Goal: Task Accomplishment & Management: Manage account settings

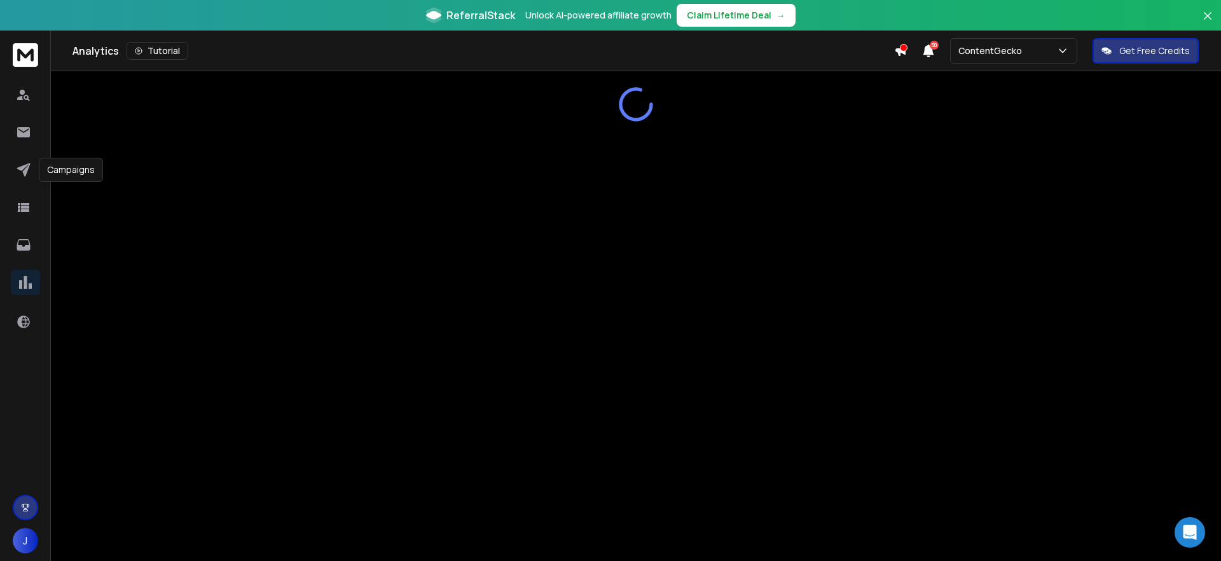
click at [28, 163] on icon at bounding box center [23, 169] width 15 height 15
click at [23, 282] on icon at bounding box center [25, 282] width 19 height 19
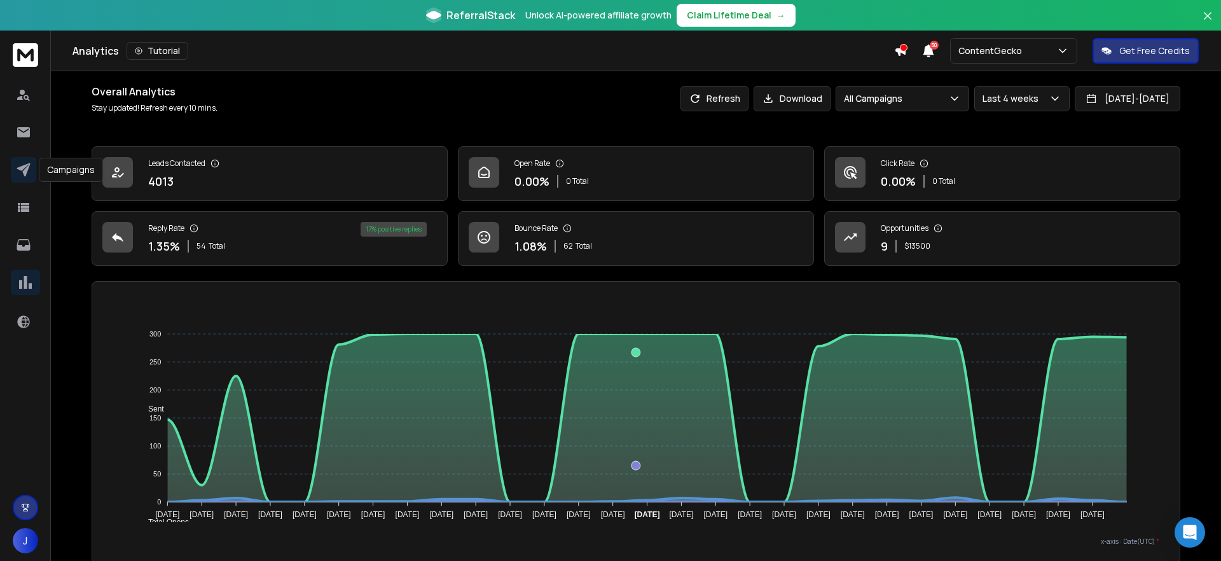
click at [27, 169] on icon at bounding box center [23, 169] width 13 height 13
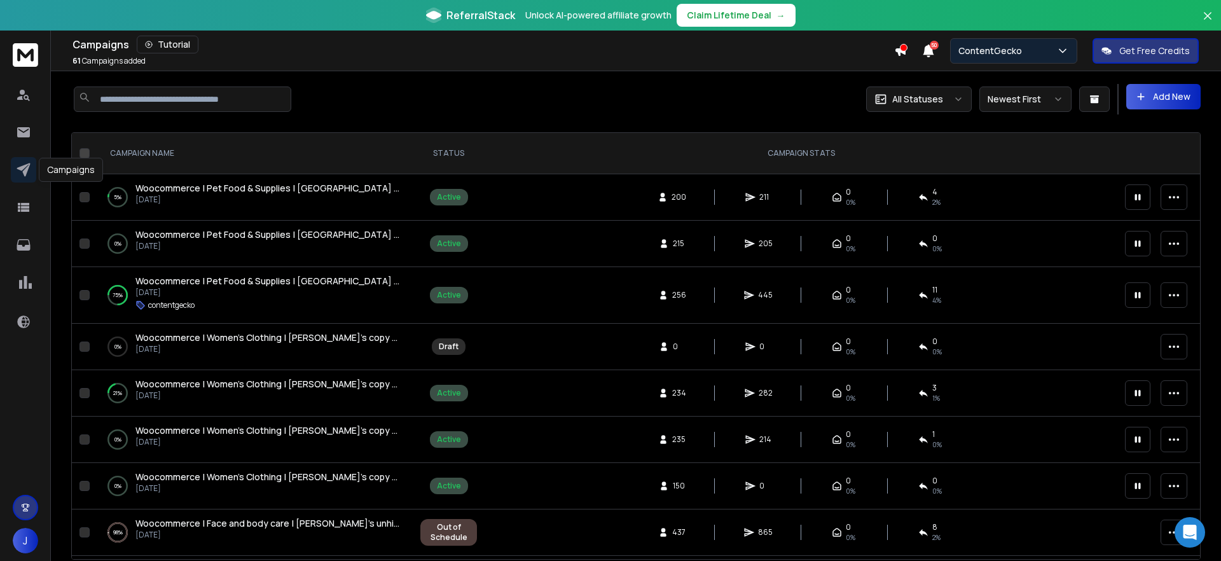
click at [1027, 45] on p "ContentGecko" at bounding box center [993, 51] width 69 height 13
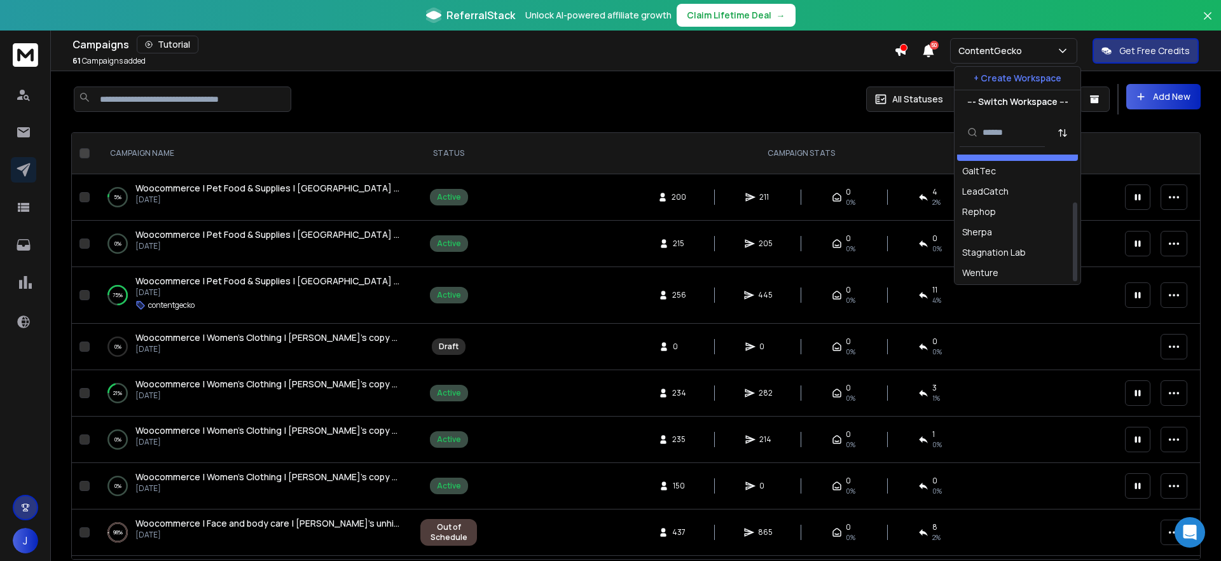
scroll to position [76, 0]
click at [1016, 213] on div "Rephop" at bounding box center [1017, 210] width 121 height 20
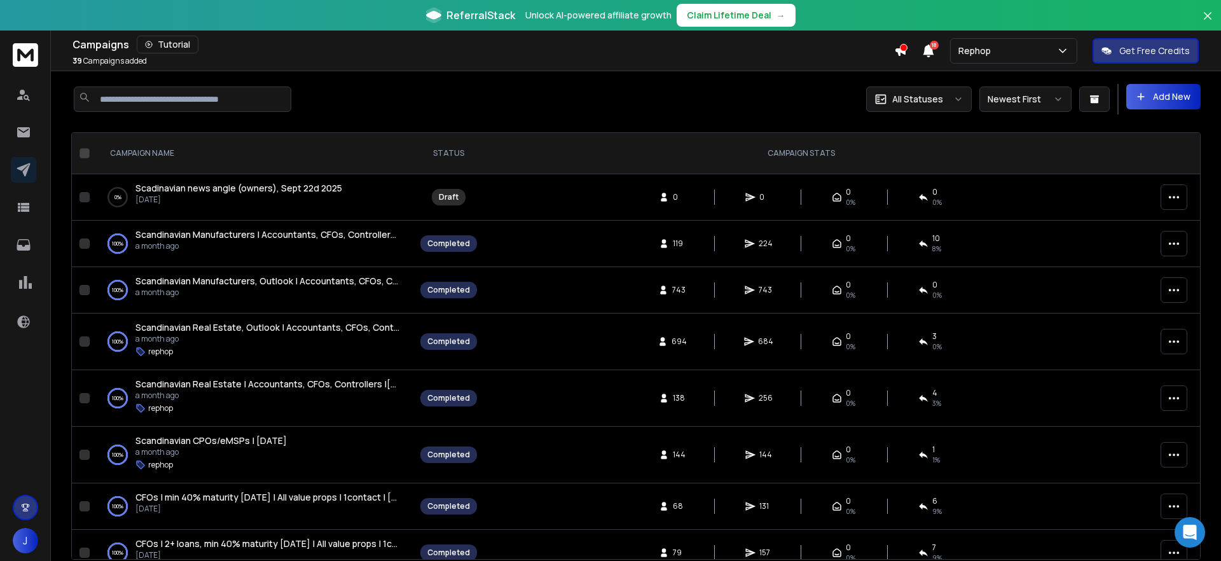
scroll to position [30, 0]
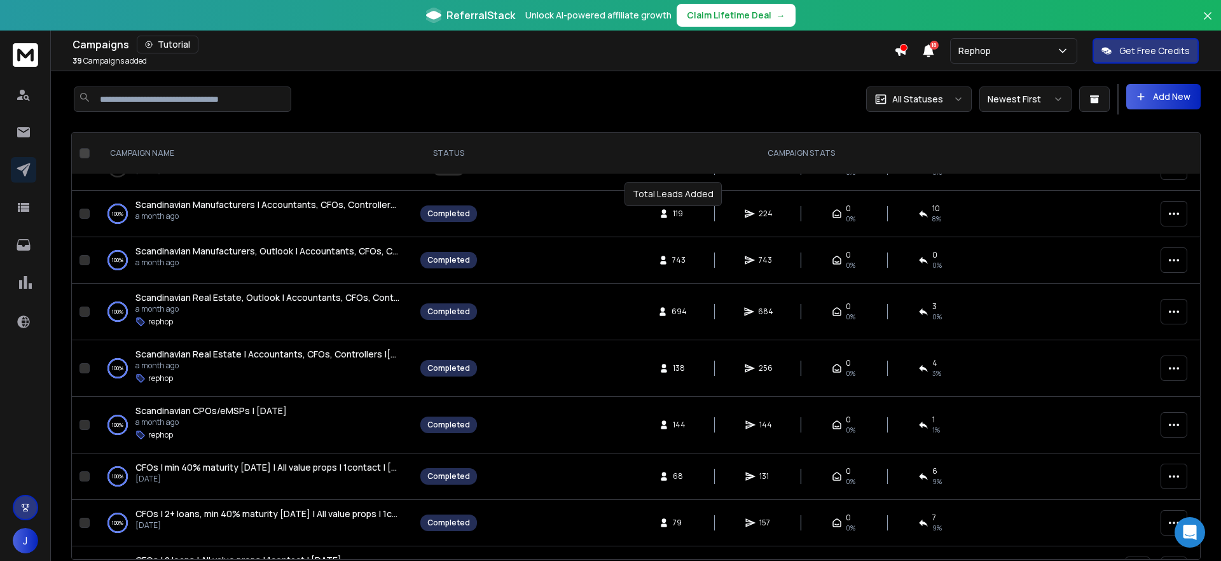
click at [646, 205] on div "Total Leads Added" at bounding box center [673, 194] width 97 height 24
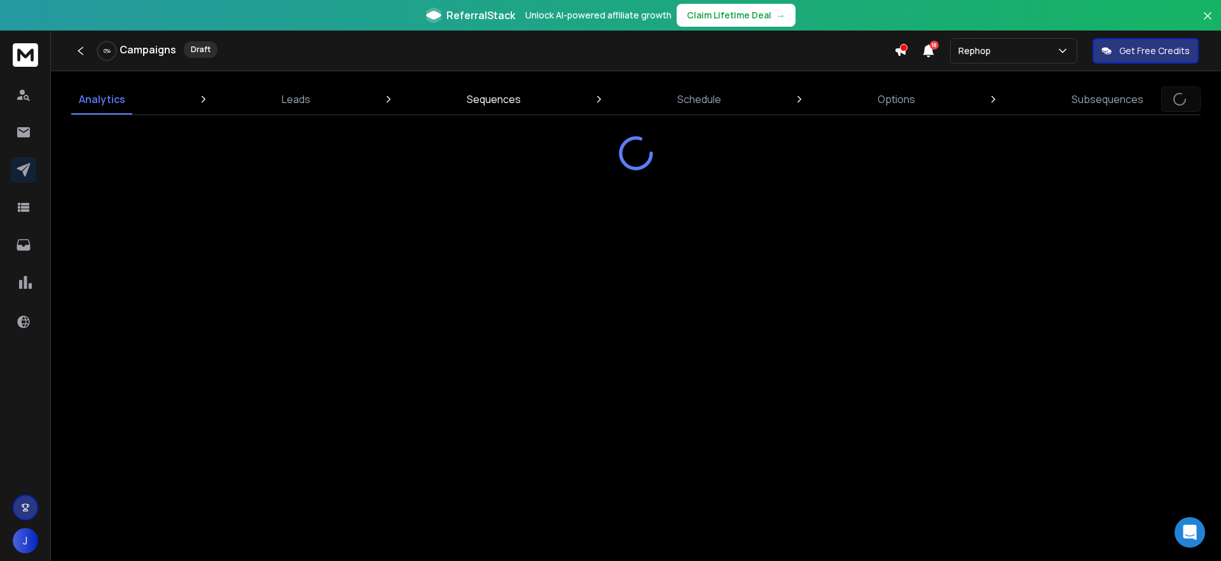
click at [481, 107] on link "Sequences" at bounding box center [493, 99] width 69 height 31
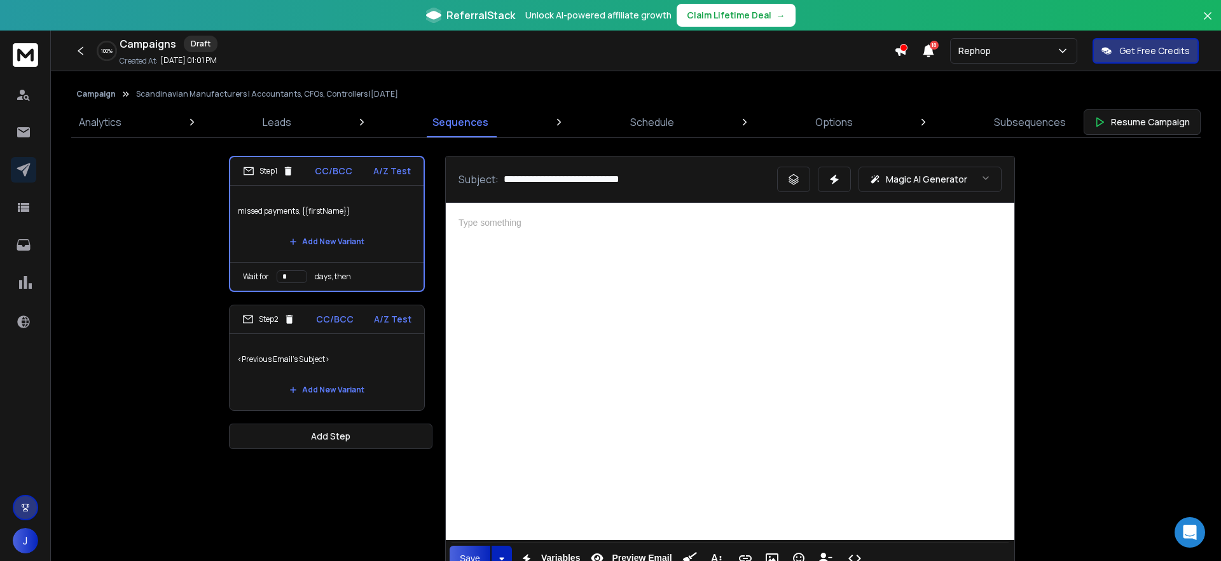
click at [398, 347] on p "<Previous Email's Subject>" at bounding box center [326, 360] width 179 height 36
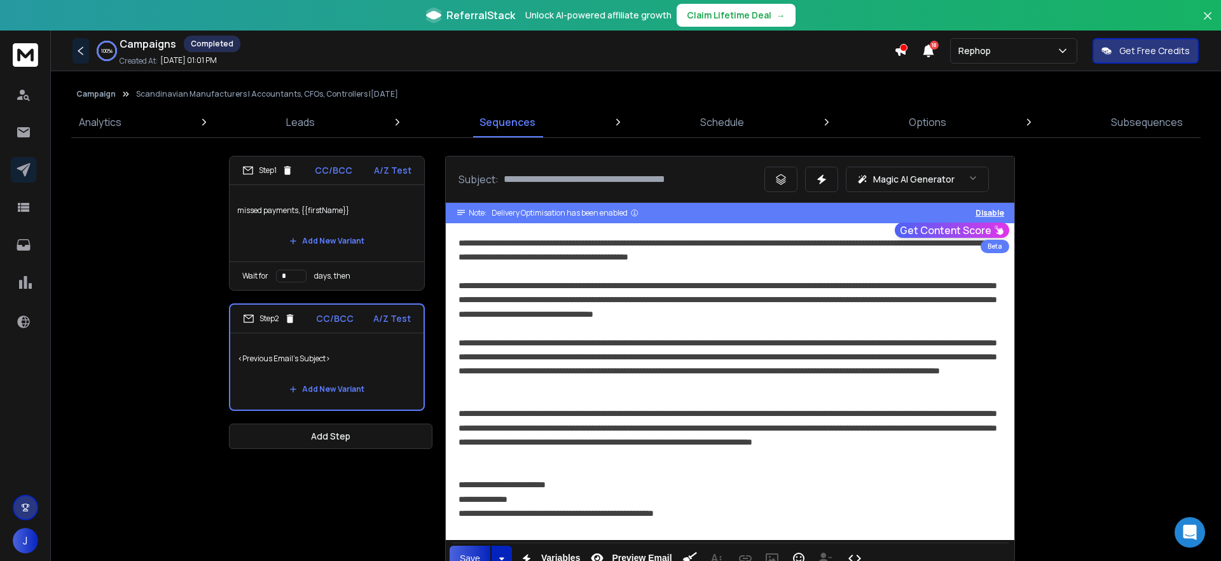
click at [84, 55] on icon at bounding box center [80, 50] width 11 height 11
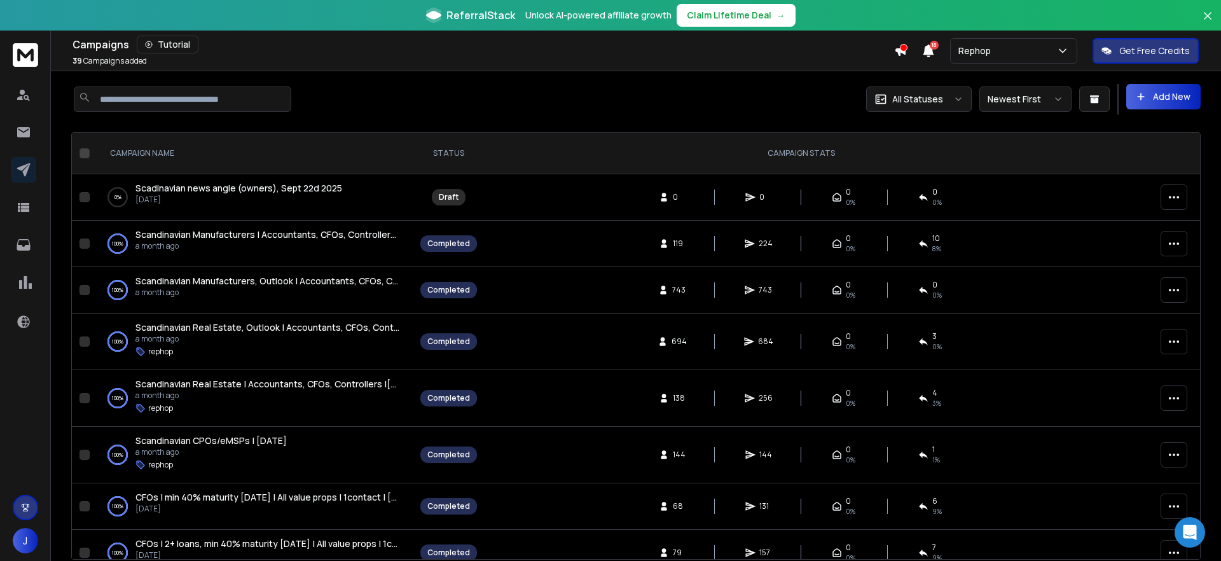
click at [310, 338] on p "a month ago" at bounding box center [268, 339] width 265 height 10
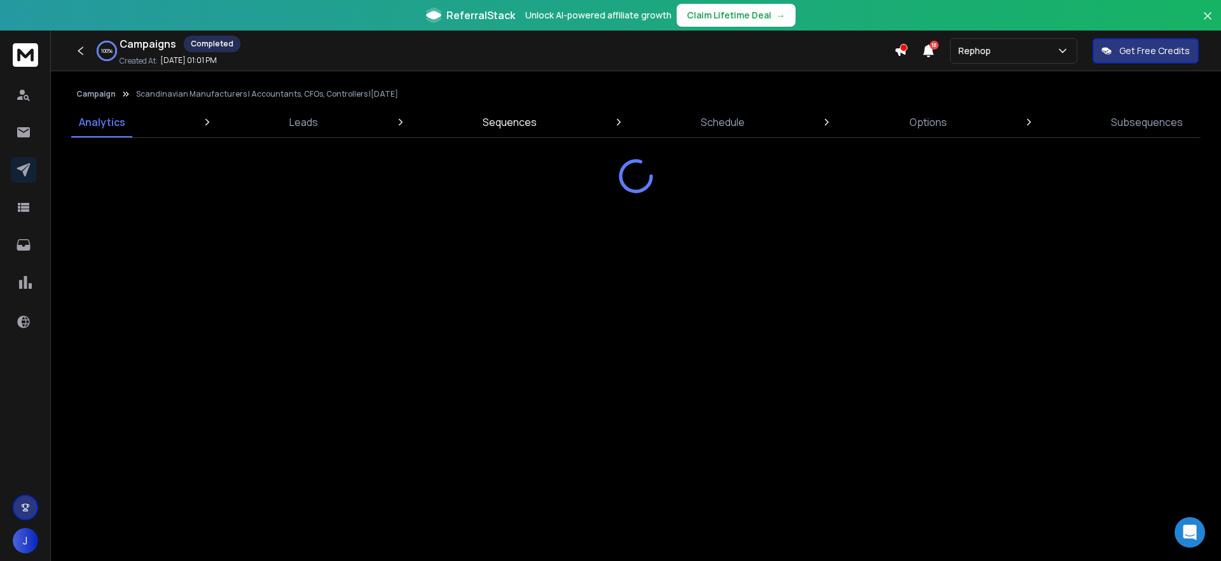
click at [475, 130] on link "Sequences" at bounding box center [509, 122] width 69 height 31
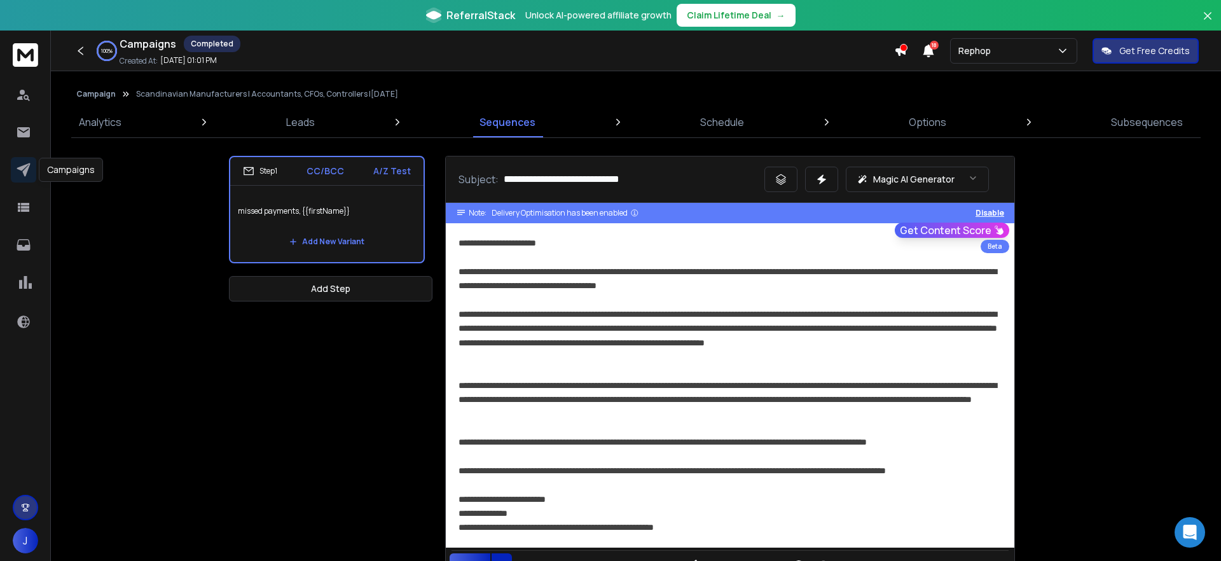
click at [27, 170] on icon at bounding box center [23, 169] width 13 height 13
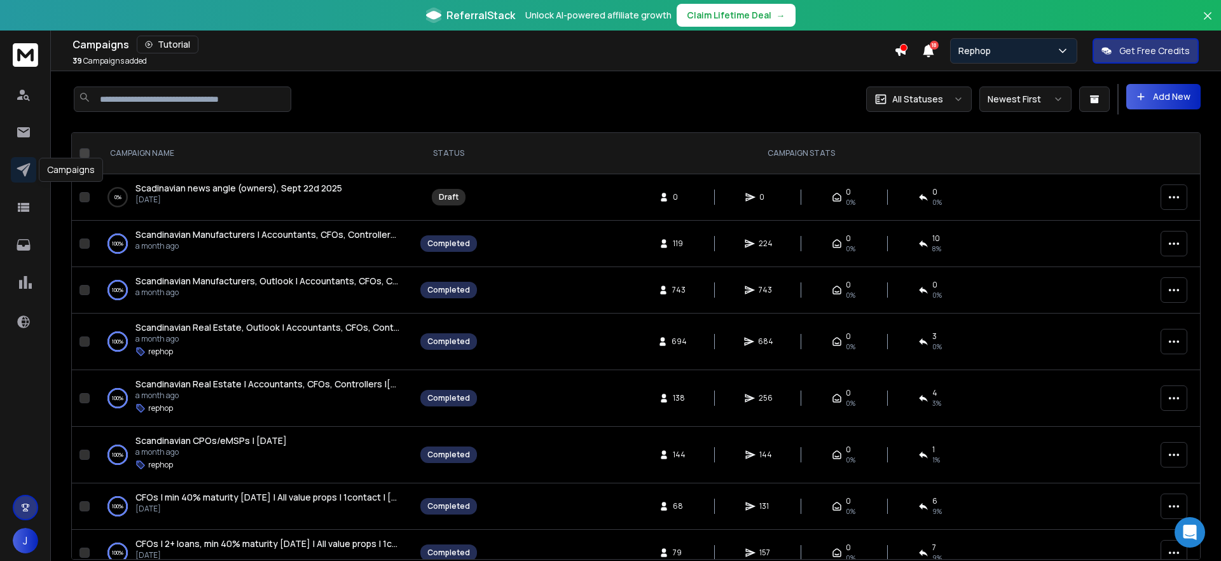
click at [1013, 57] on div "Rephop" at bounding box center [1014, 51] width 111 height 13
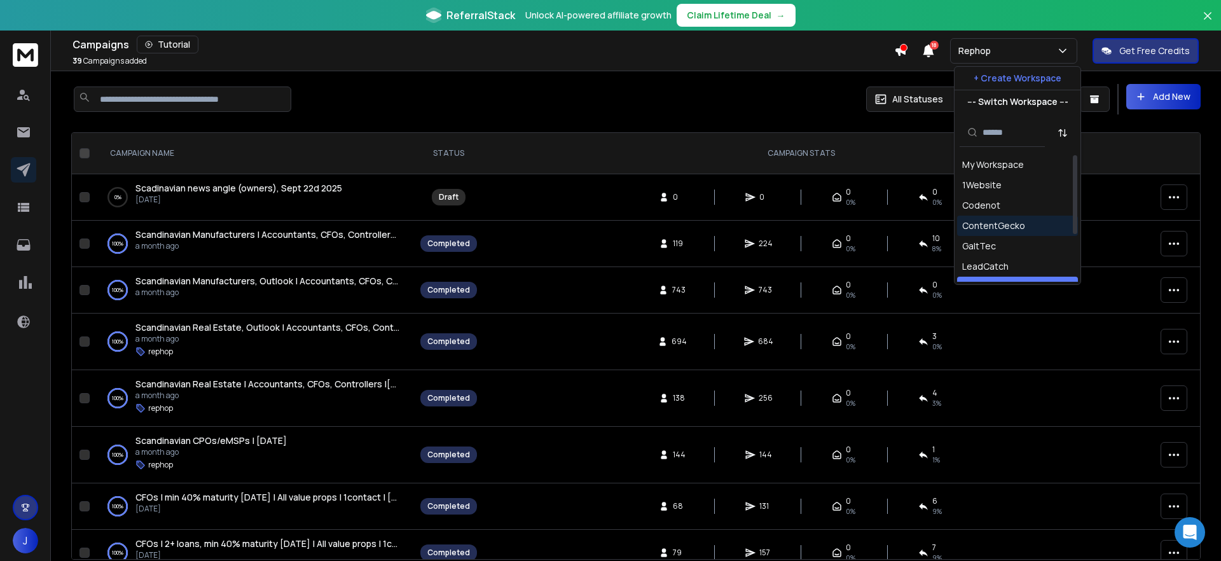
click at [998, 224] on div "ContentGecko" at bounding box center [994, 225] width 63 height 13
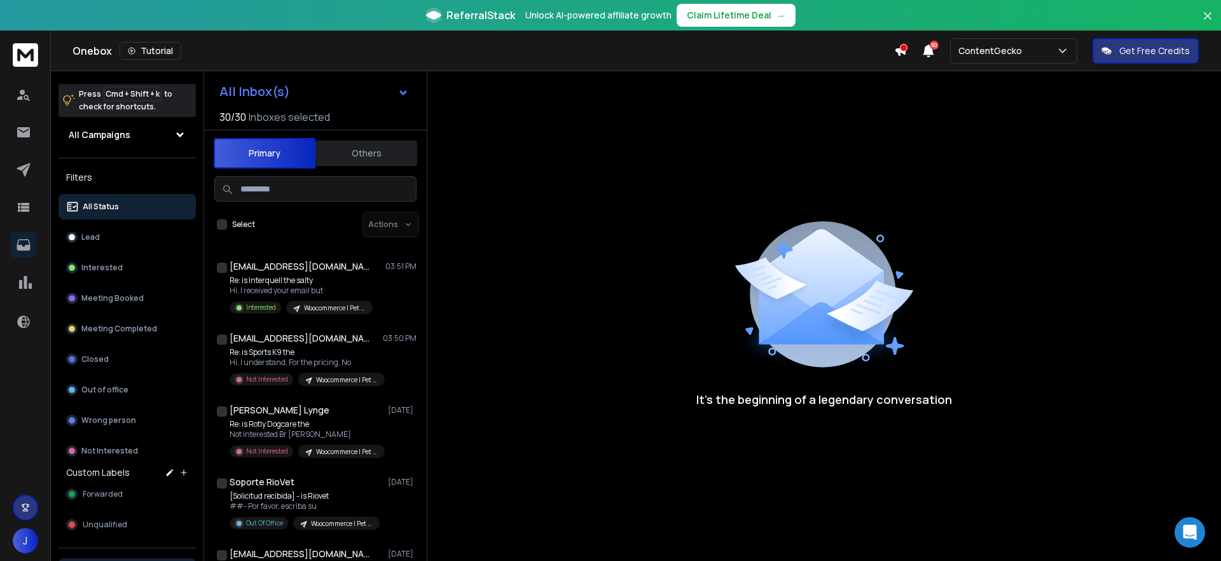
click at [357, 147] on button "Others" at bounding box center [367, 153] width 102 height 28
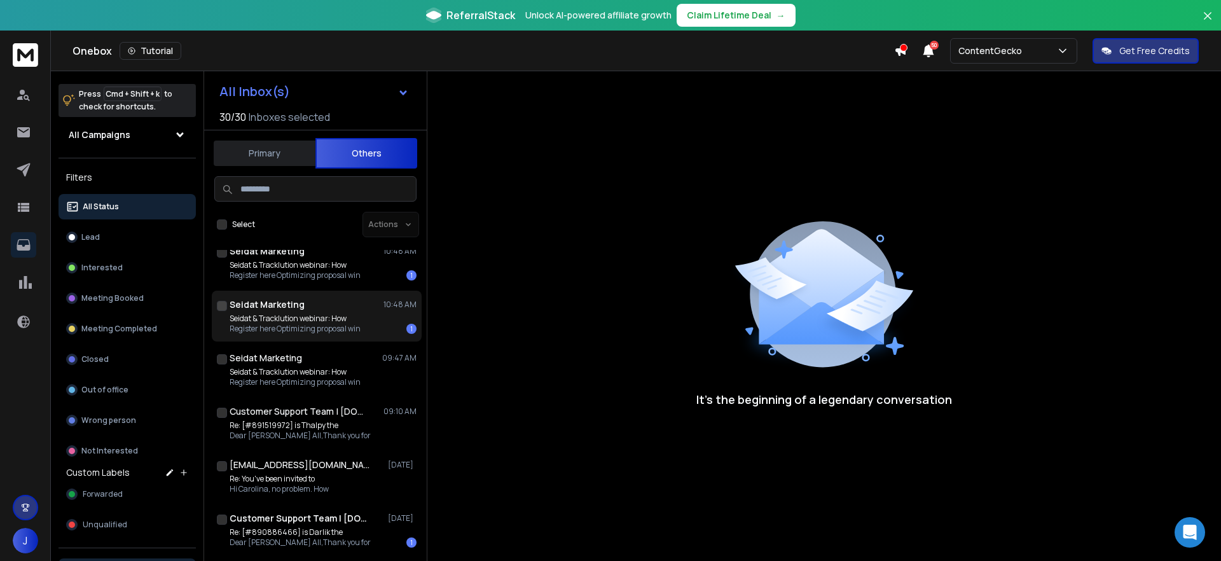
scroll to position [18, 0]
click at [324, 317] on p "Seidat & Tracklution webinar: How" at bounding box center [295, 316] width 131 height 10
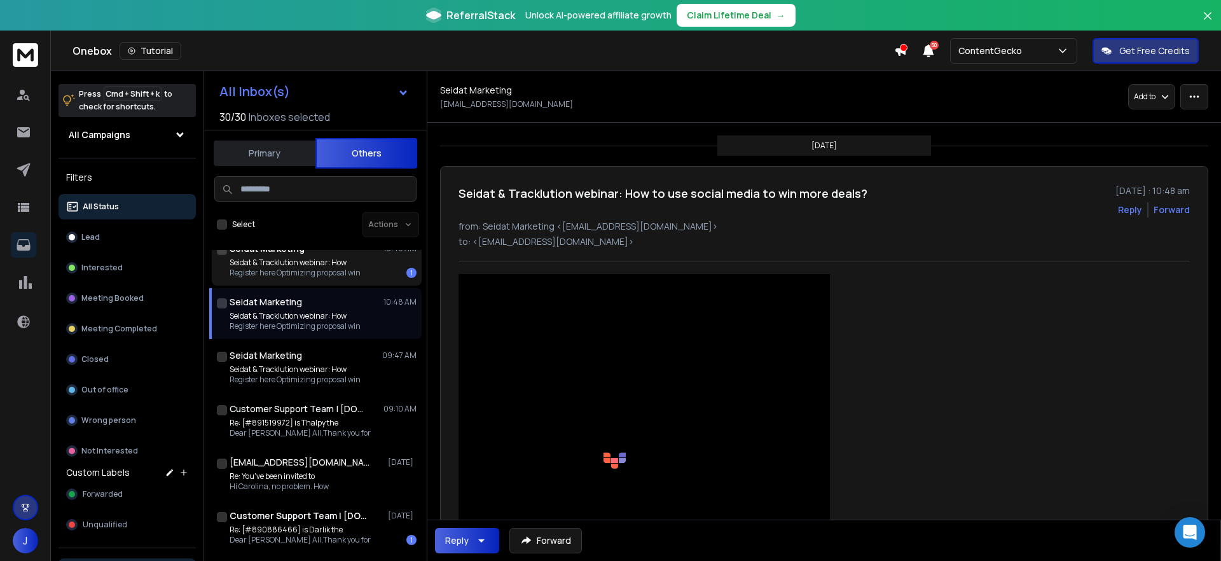
click at [342, 261] on p "Seidat & Tracklution webinar: How" at bounding box center [295, 263] width 131 height 10
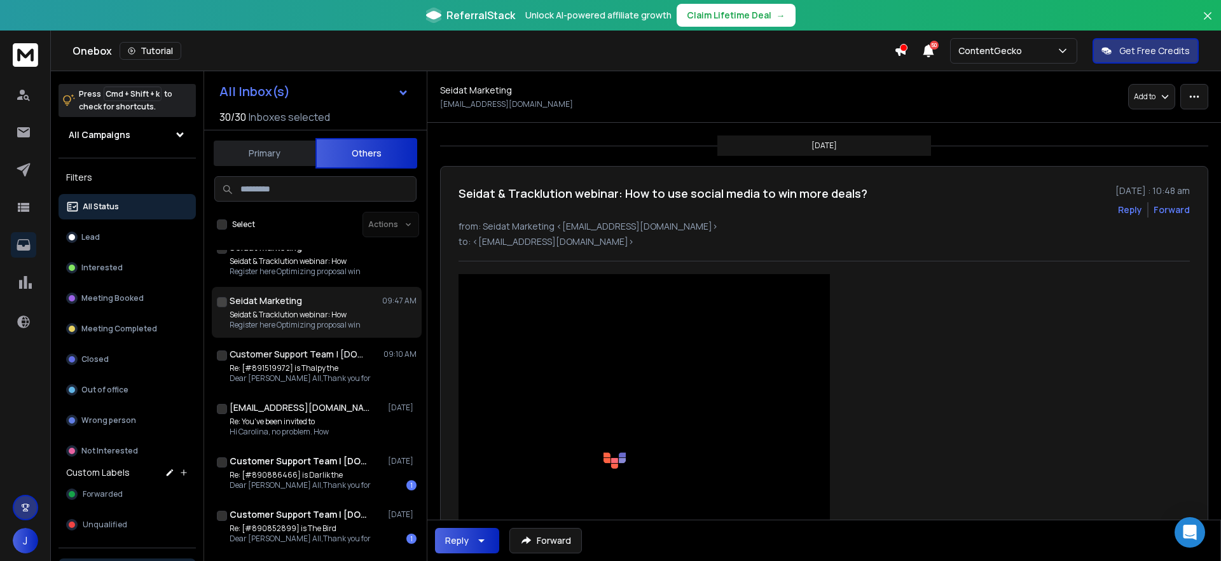
scroll to position [73, 0]
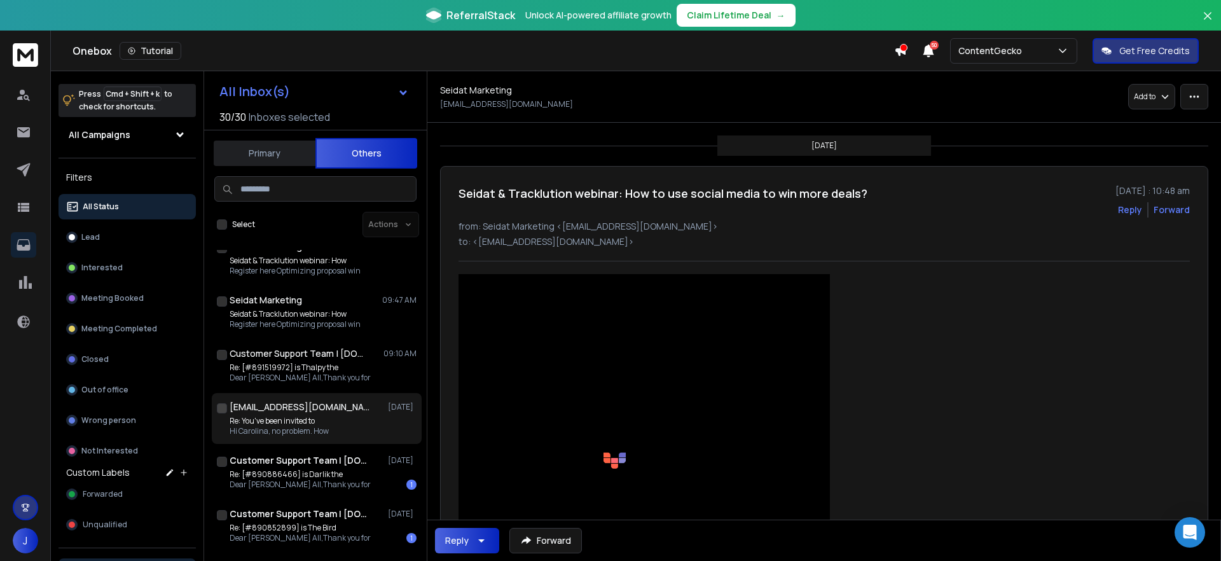
click at [338, 405] on div "info@kindbyjulia.se 13 Oct" at bounding box center [323, 407] width 187 height 13
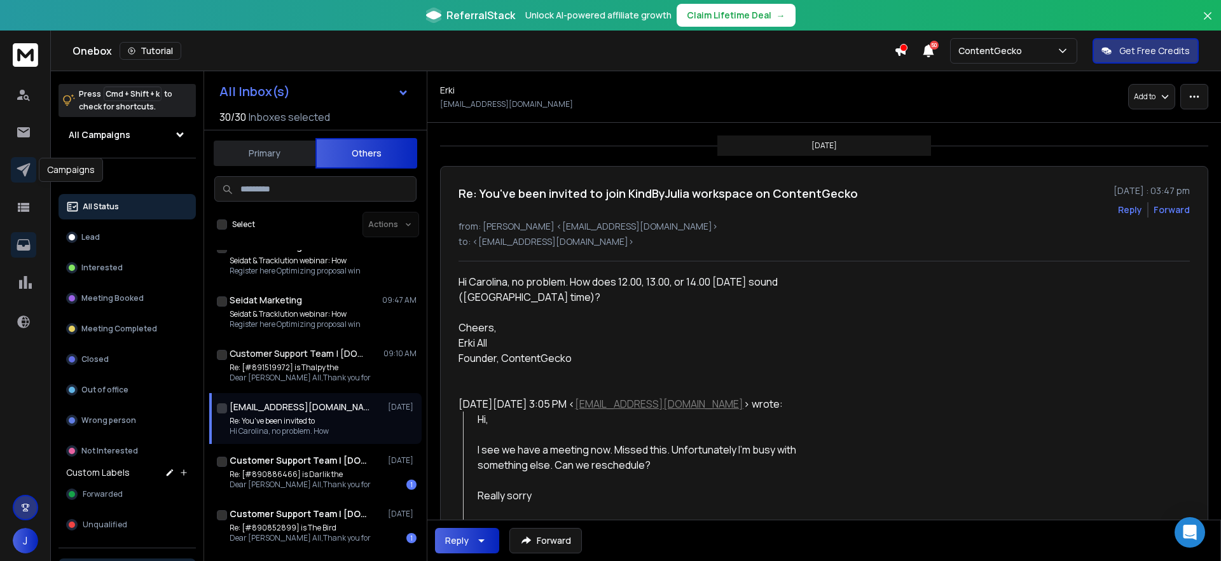
click at [20, 178] on link at bounding box center [23, 169] width 25 height 25
